Goal: Task Accomplishment & Management: Manage account settings

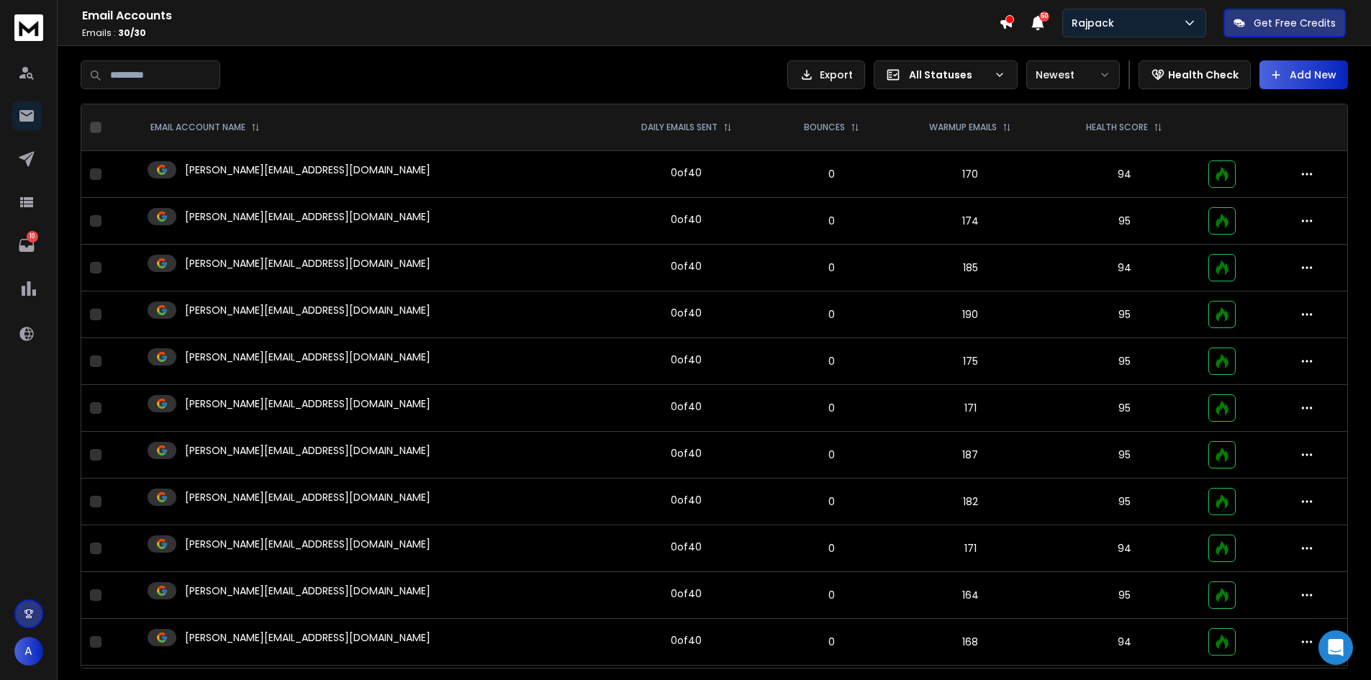
click at [1106, 28] on p "Rajpack" at bounding box center [1096, 23] width 48 height 14
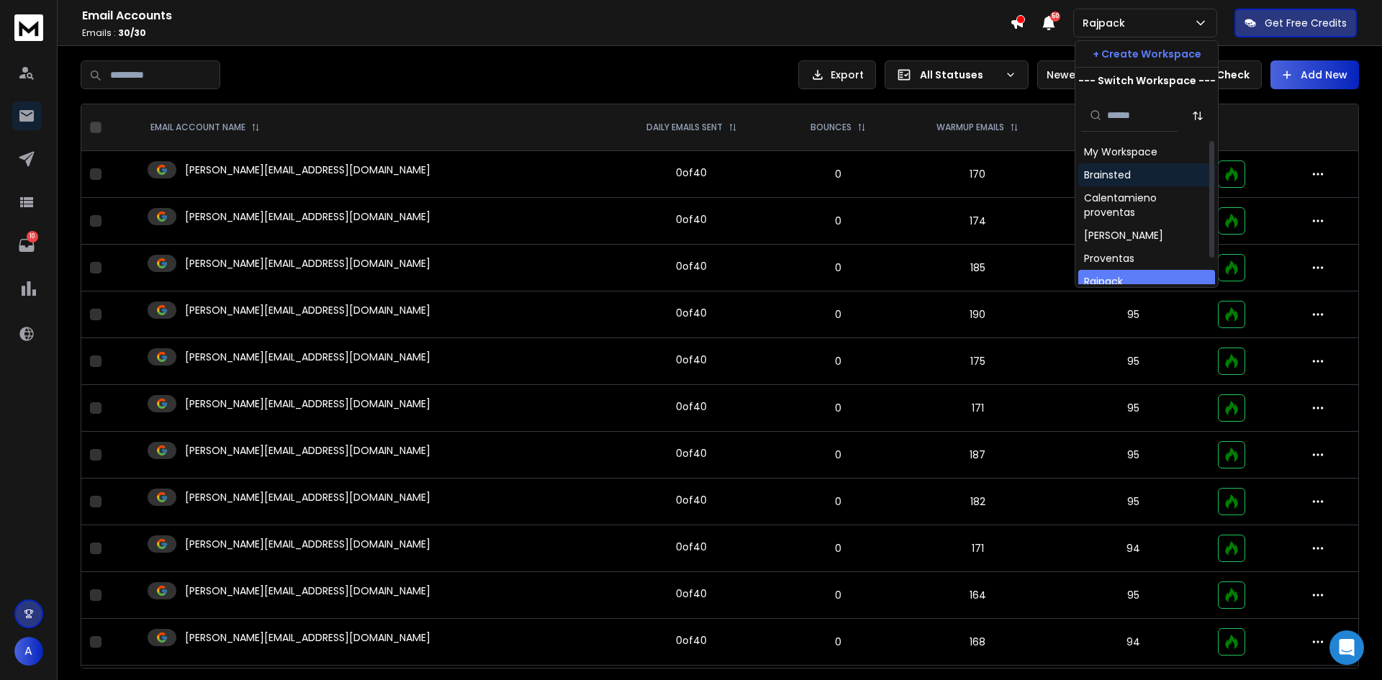
click at [1137, 177] on div "Brainsted" at bounding box center [1146, 174] width 137 height 23
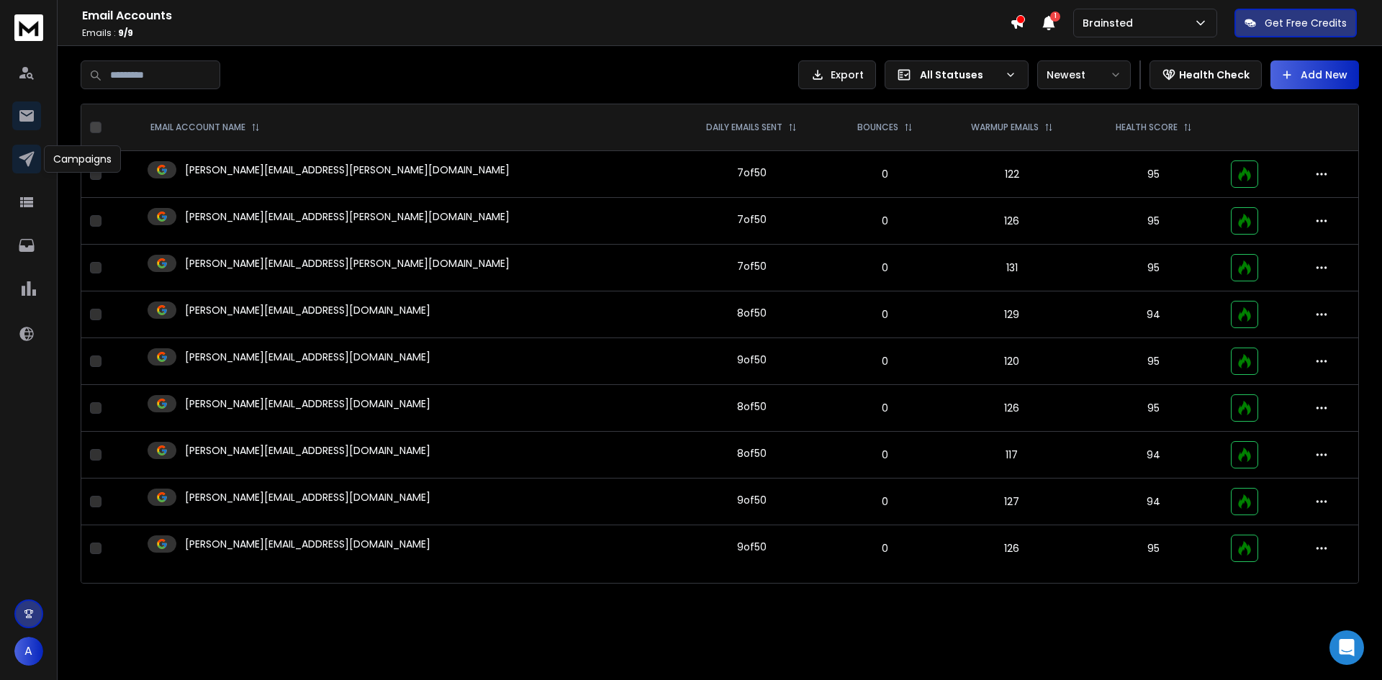
click at [30, 155] on icon at bounding box center [26, 158] width 17 height 17
click at [1138, 26] on p "Brainsted" at bounding box center [1111, 23] width 56 height 14
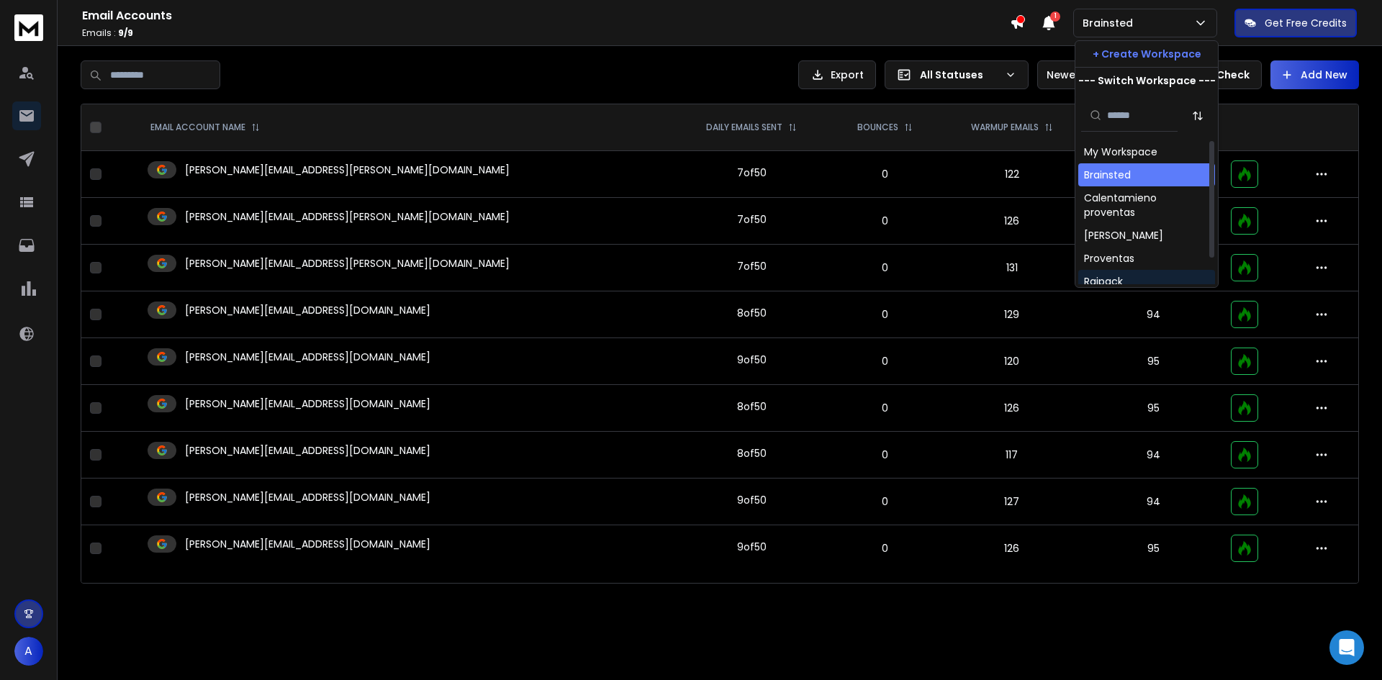
click at [1131, 279] on div "Rajpack" at bounding box center [1146, 281] width 137 height 23
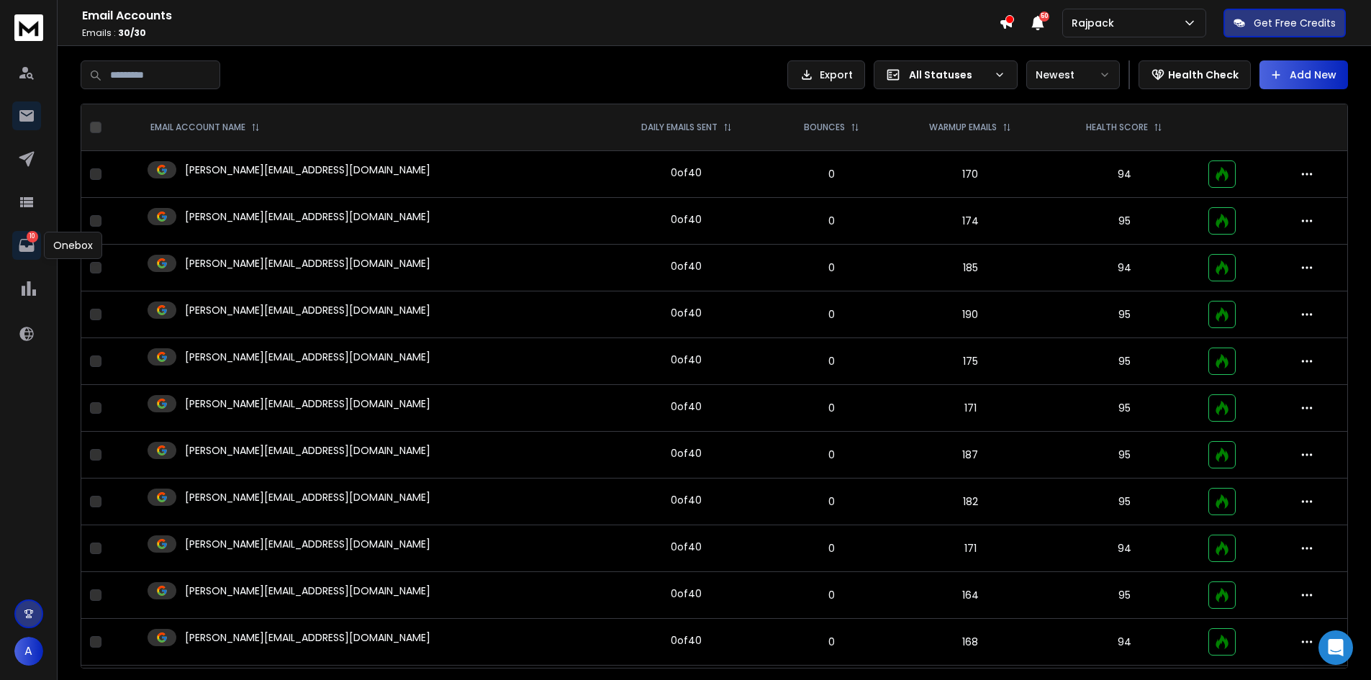
click at [27, 240] on icon at bounding box center [26, 245] width 15 height 13
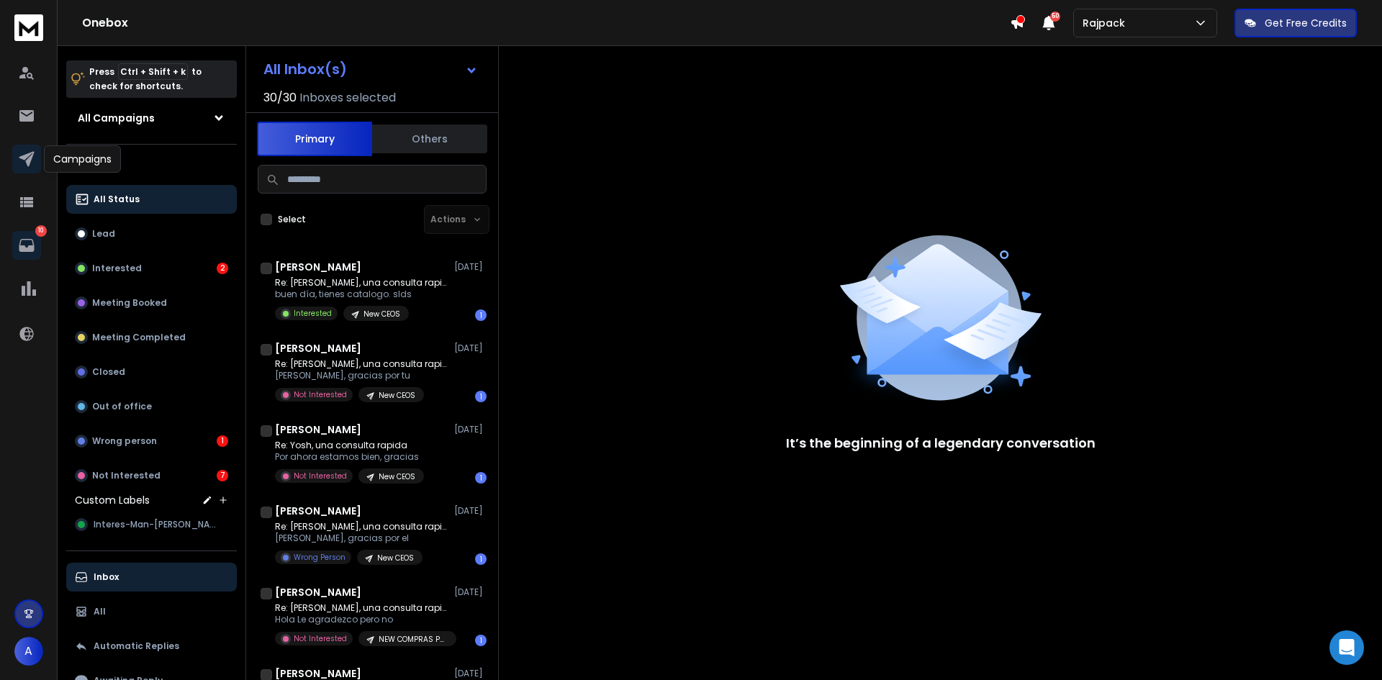
click at [21, 159] on icon at bounding box center [26, 158] width 17 height 17
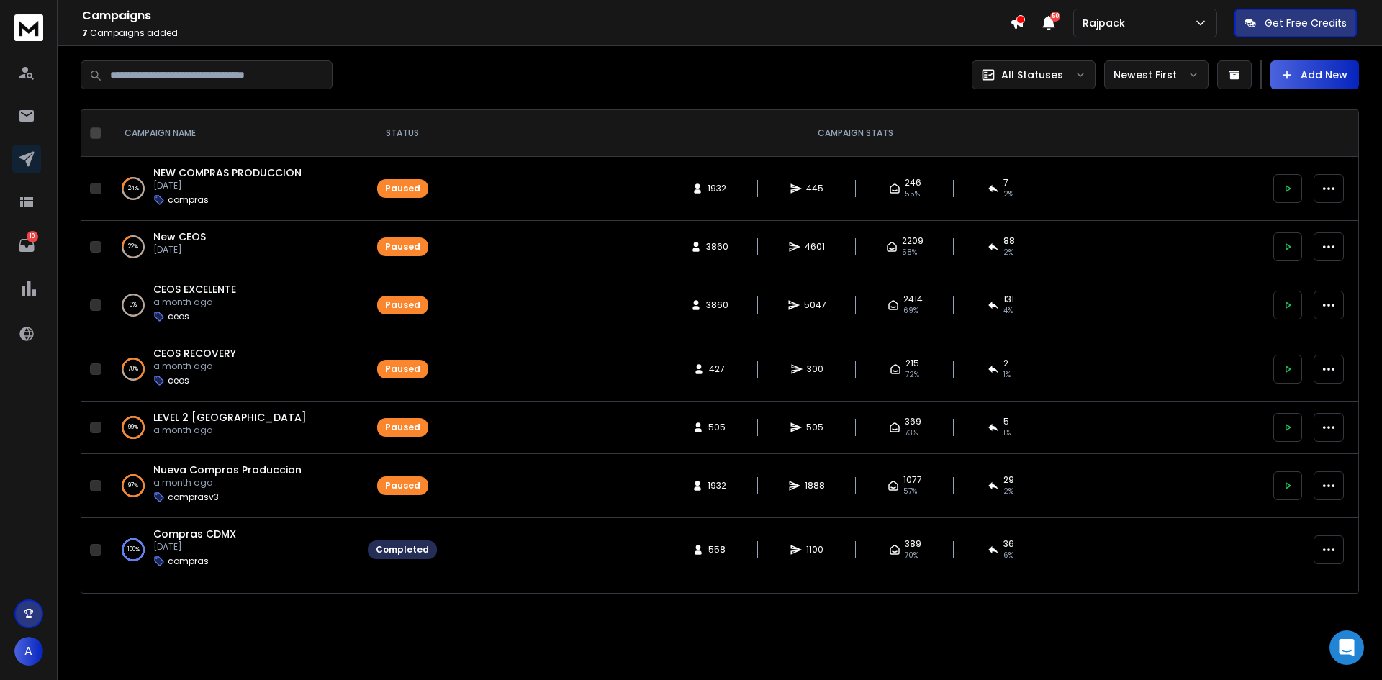
click at [196, 177] on span "NEW COMPRAS PRODUCCION" at bounding box center [227, 173] width 148 height 14
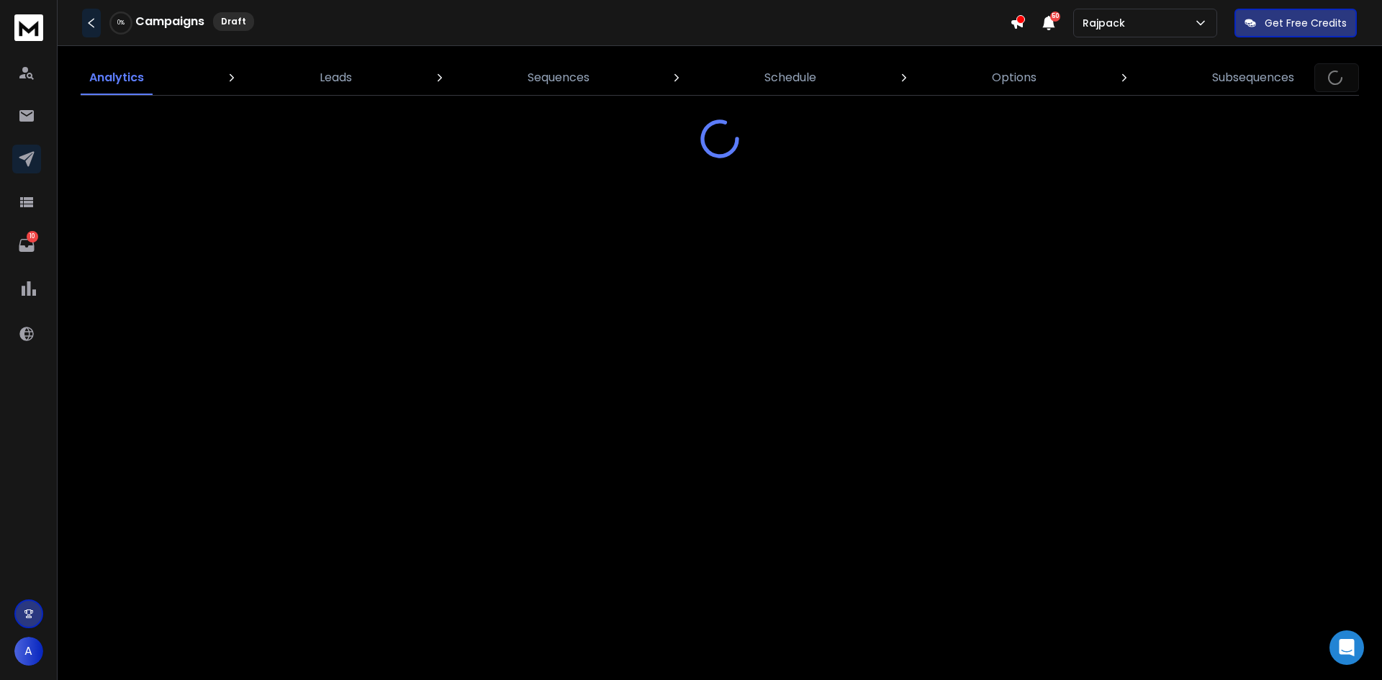
click at [90, 17] on icon at bounding box center [91, 23] width 13 height 13
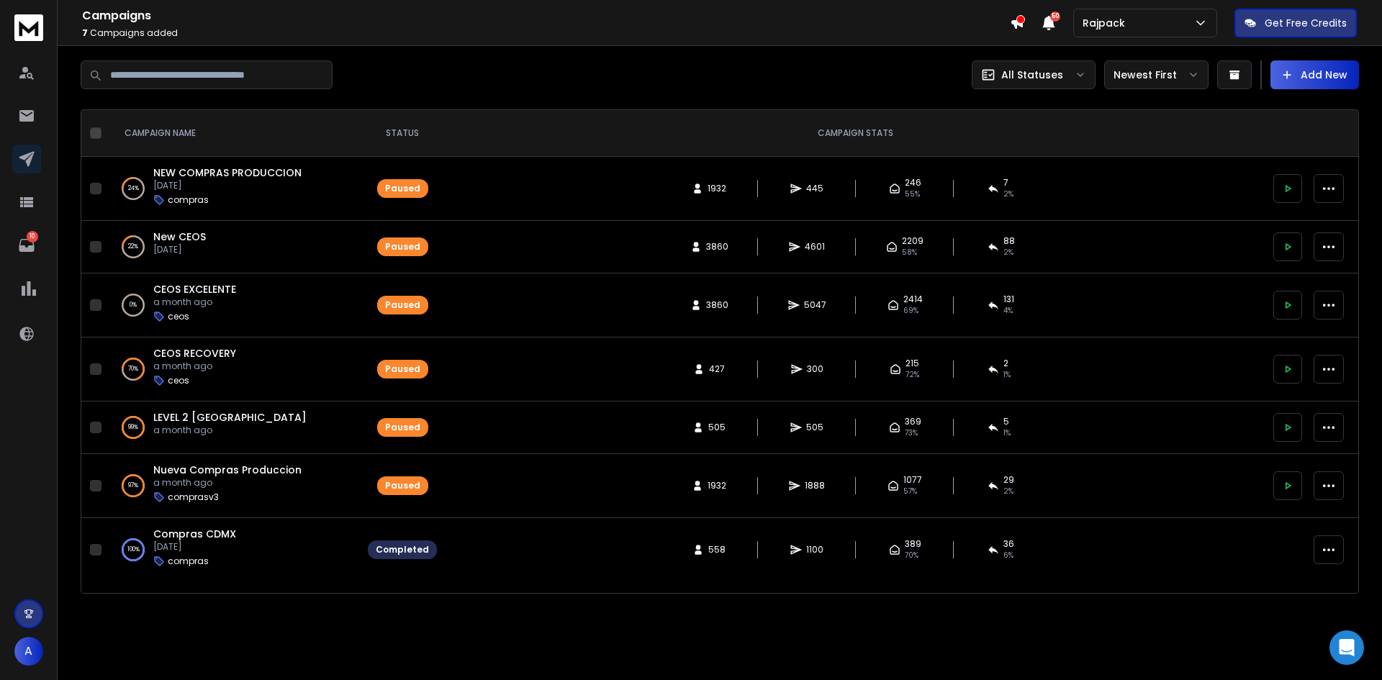
click at [182, 240] on span "New CEOS" at bounding box center [179, 237] width 53 height 14
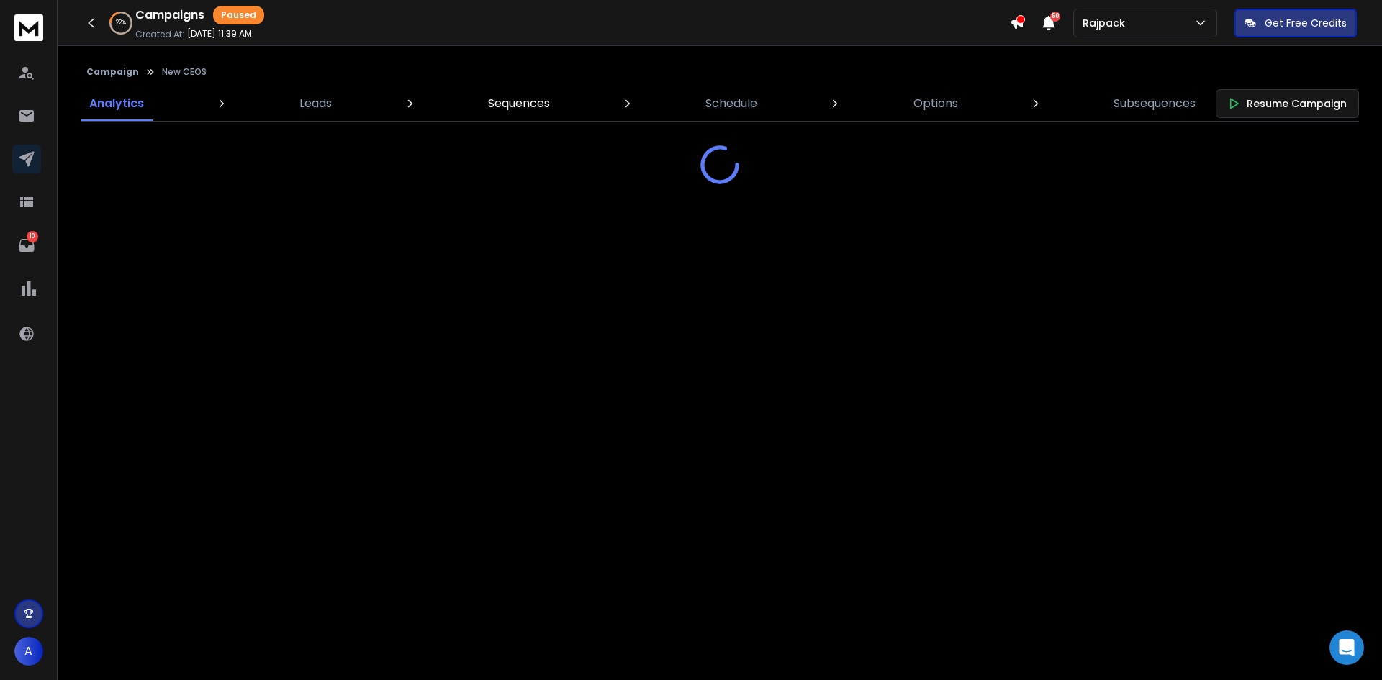
click at [505, 101] on p "Sequences" at bounding box center [519, 103] width 62 height 17
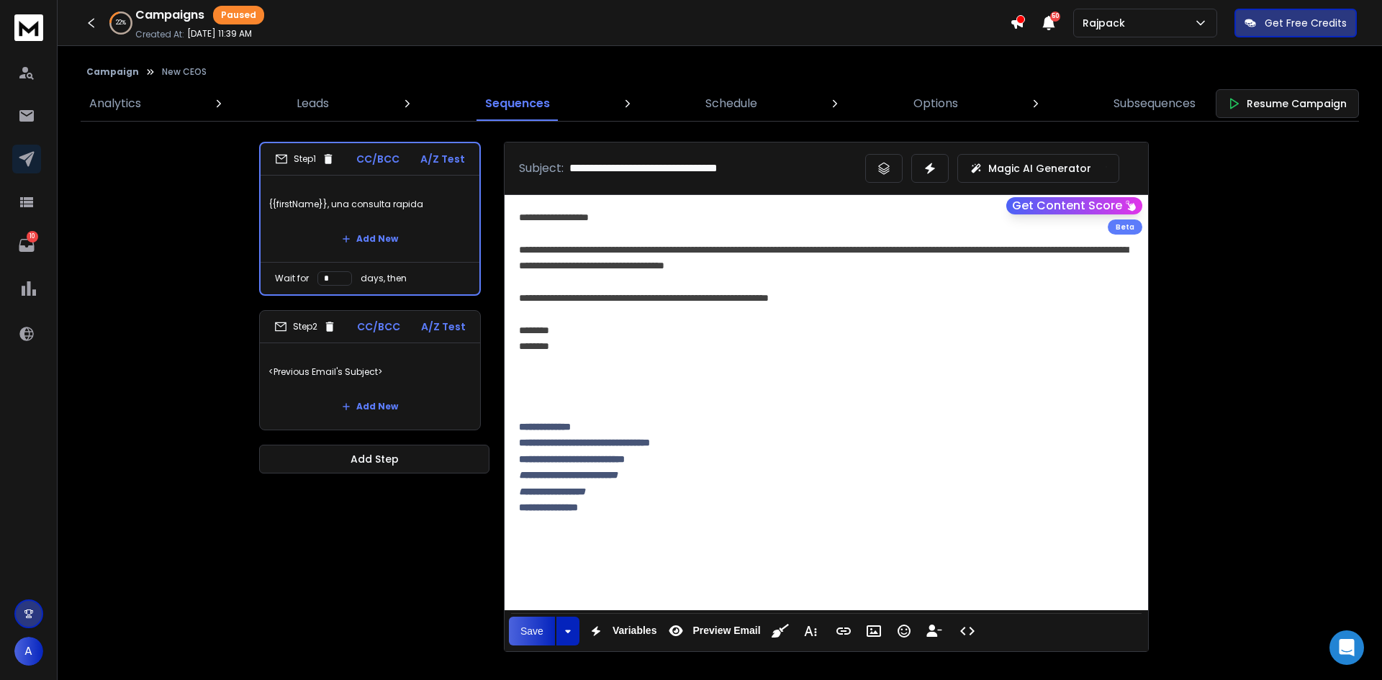
click at [470, 392] on div "Add New" at bounding box center [369, 406] width 203 height 29
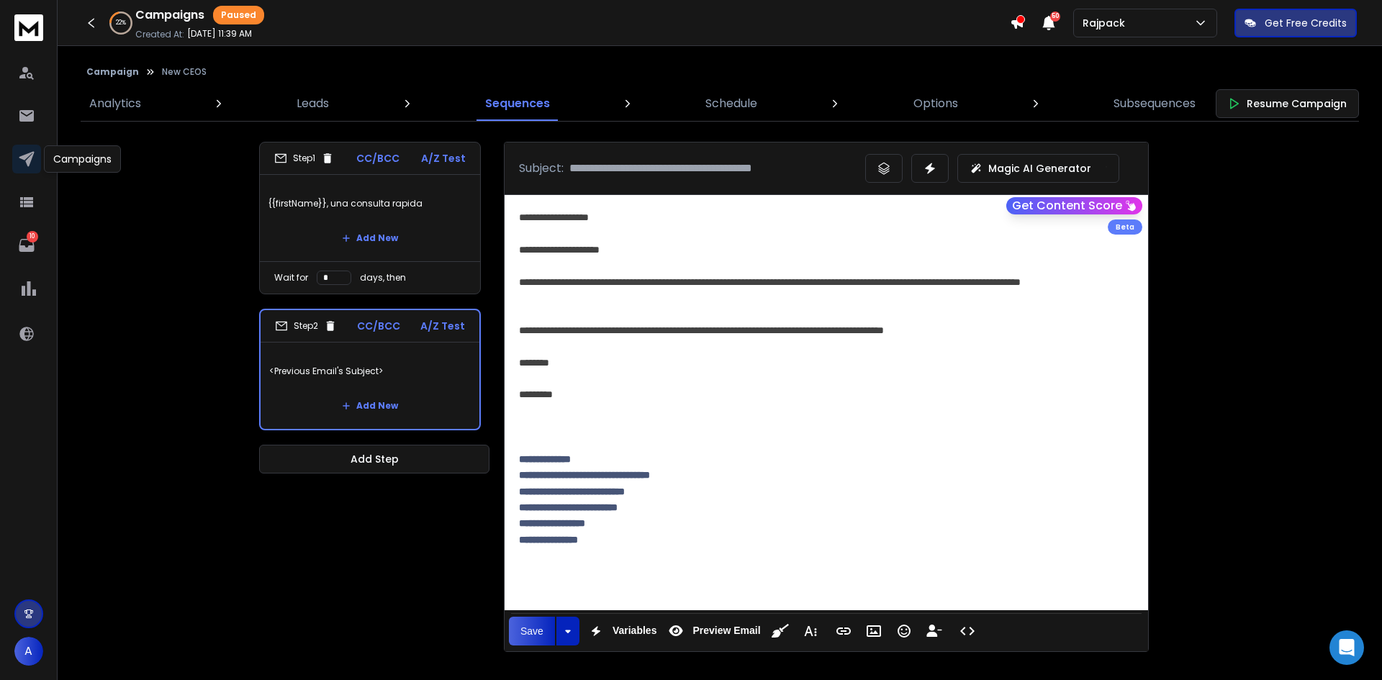
click at [18, 154] on icon at bounding box center [26, 158] width 17 height 17
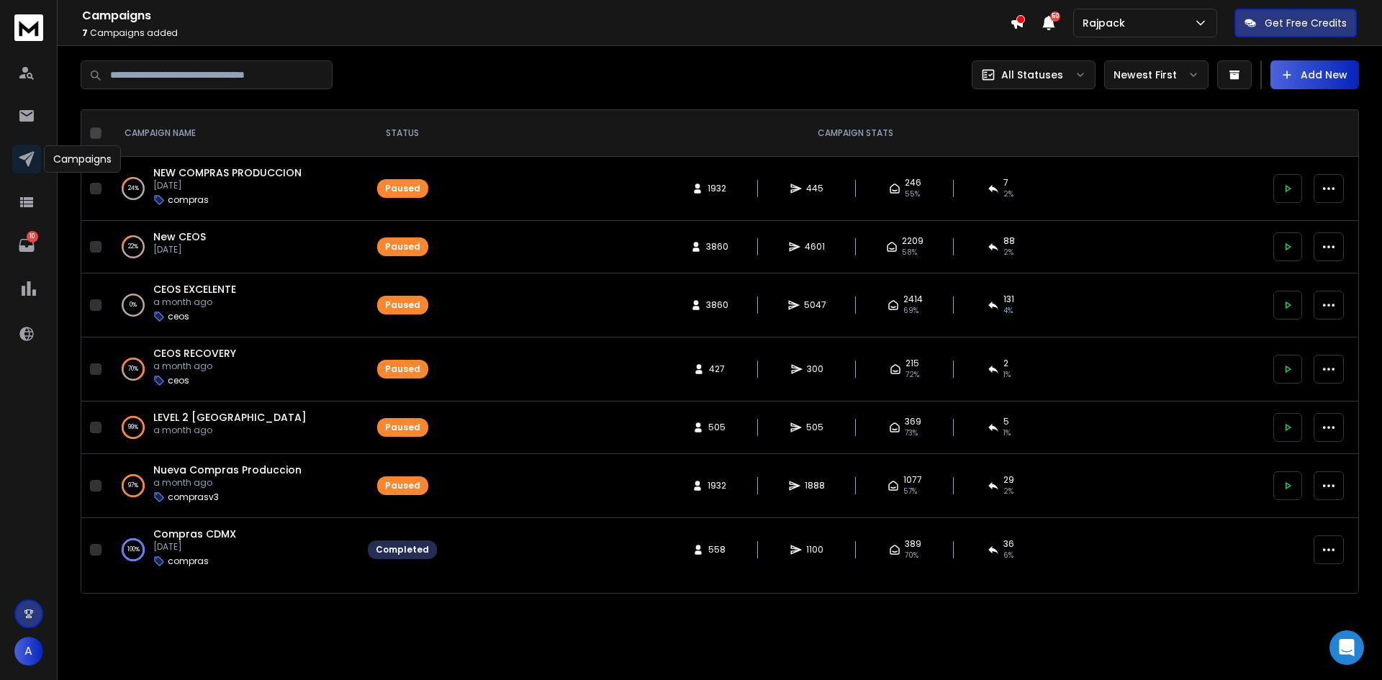
click at [180, 241] on span "New CEOS" at bounding box center [179, 237] width 53 height 14
